Goal: Task Accomplishment & Management: Use online tool/utility

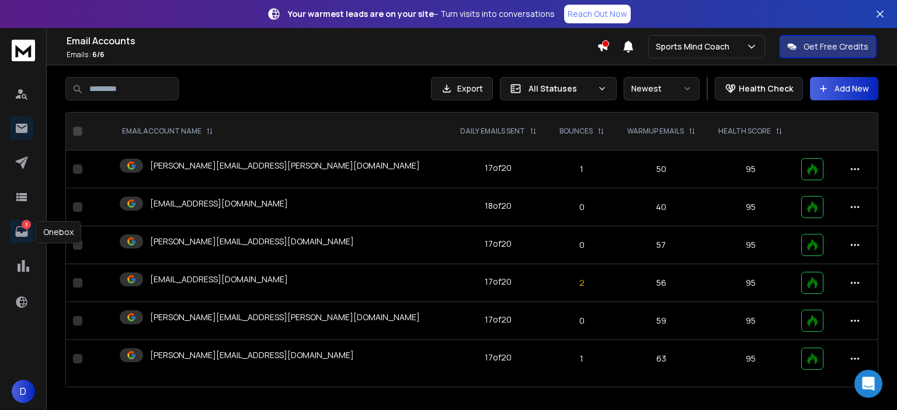
click at [29, 238] on link "3" at bounding box center [21, 231] width 23 height 23
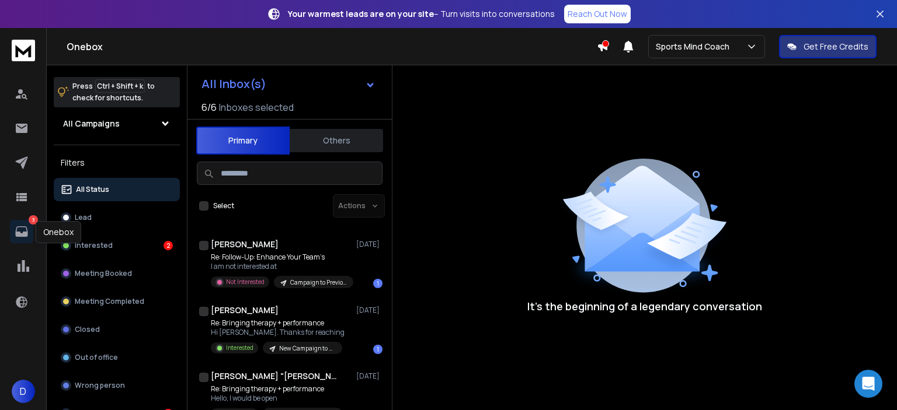
click at [28, 232] on icon at bounding box center [22, 232] width 14 height 14
click at [19, 125] on icon at bounding box center [22, 128] width 12 height 9
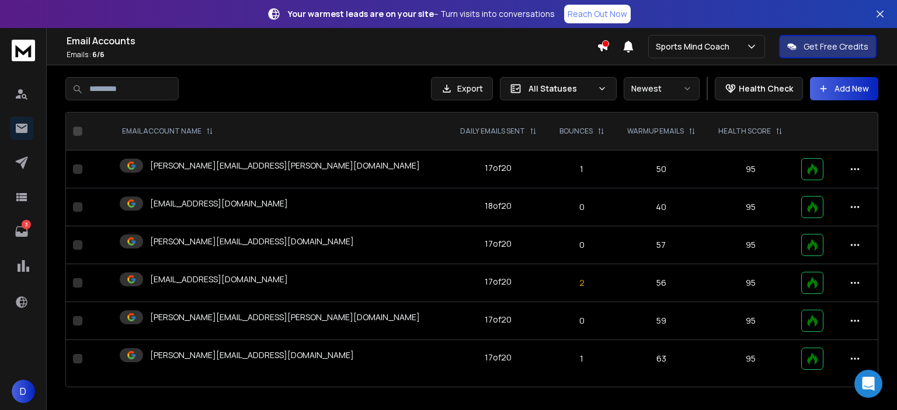
click at [189, 166] on p "[PERSON_NAME][EMAIL_ADDRESS][PERSON_NAME][DOMAIN_NAME]" at bounding box center [285, 166] width 270 height 12
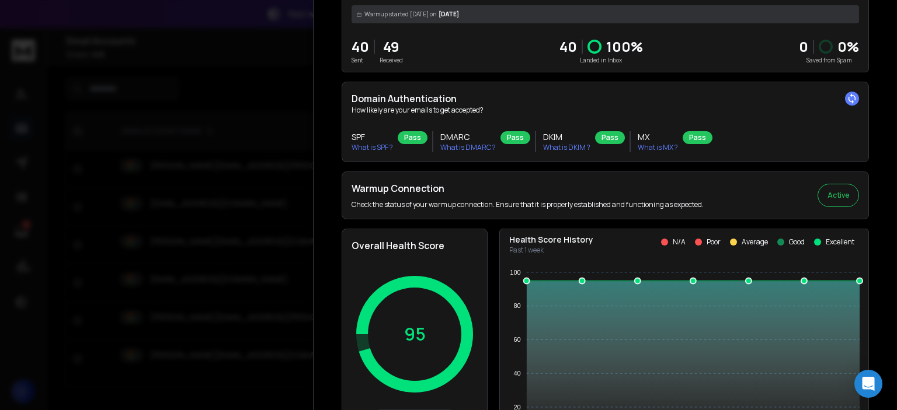
scroll to position [165, 0]
